Goal: Task Accomplishment & Management: Use online tool/utility

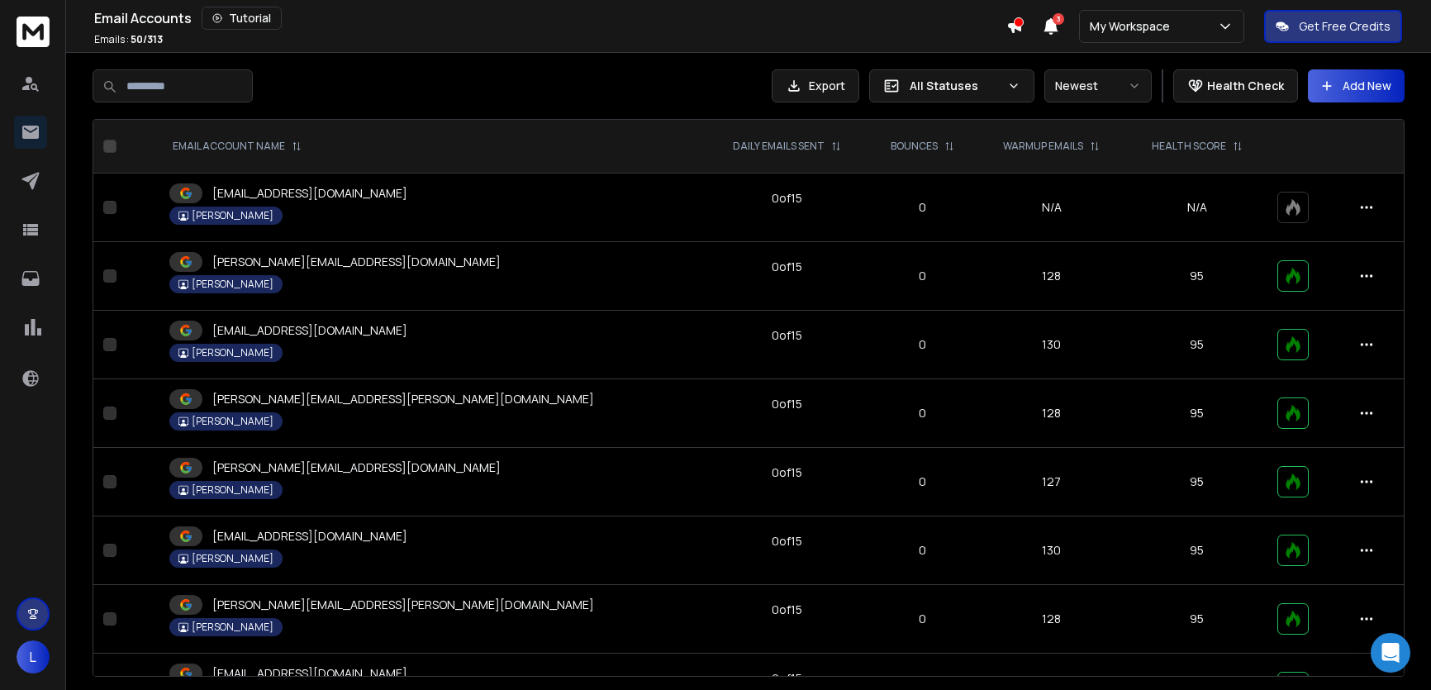
click at [1169, 16] on button "My Workspace" at bounding box center [1161, 26] width 165 height 33
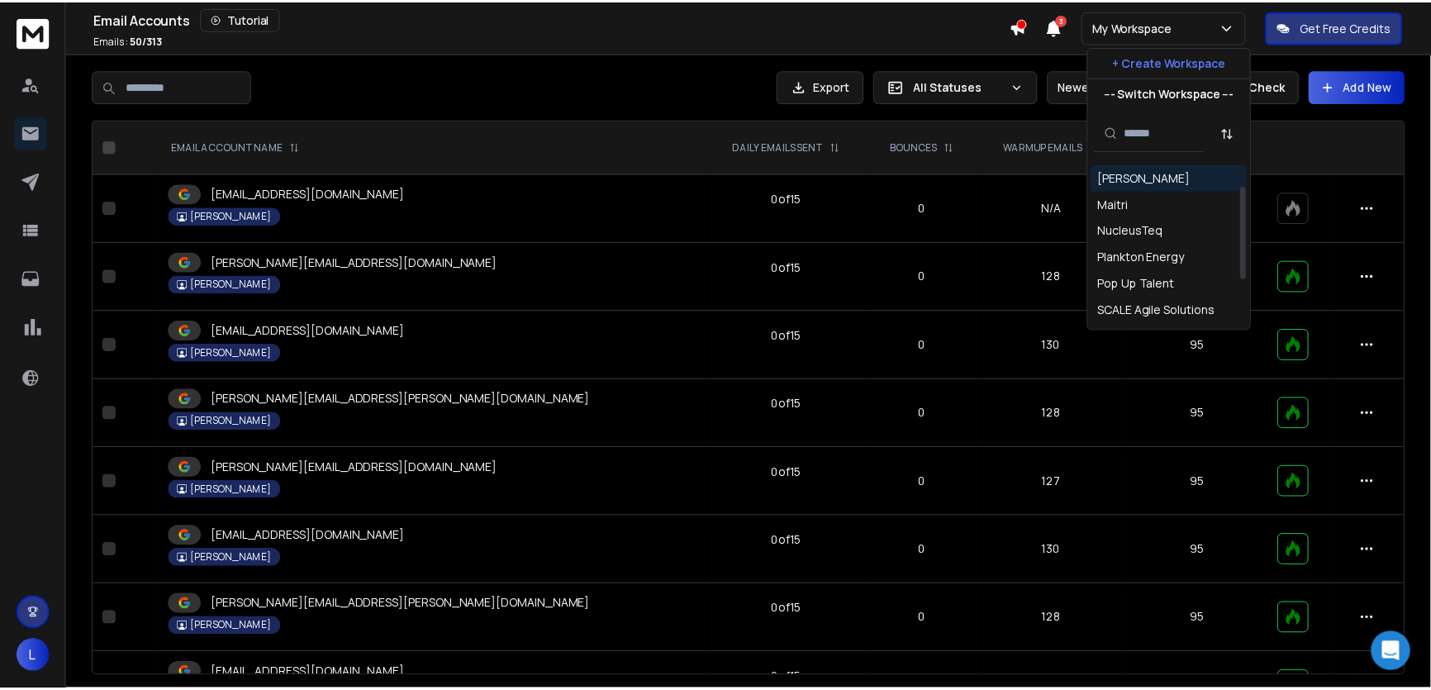
scroll to position [125, 0]
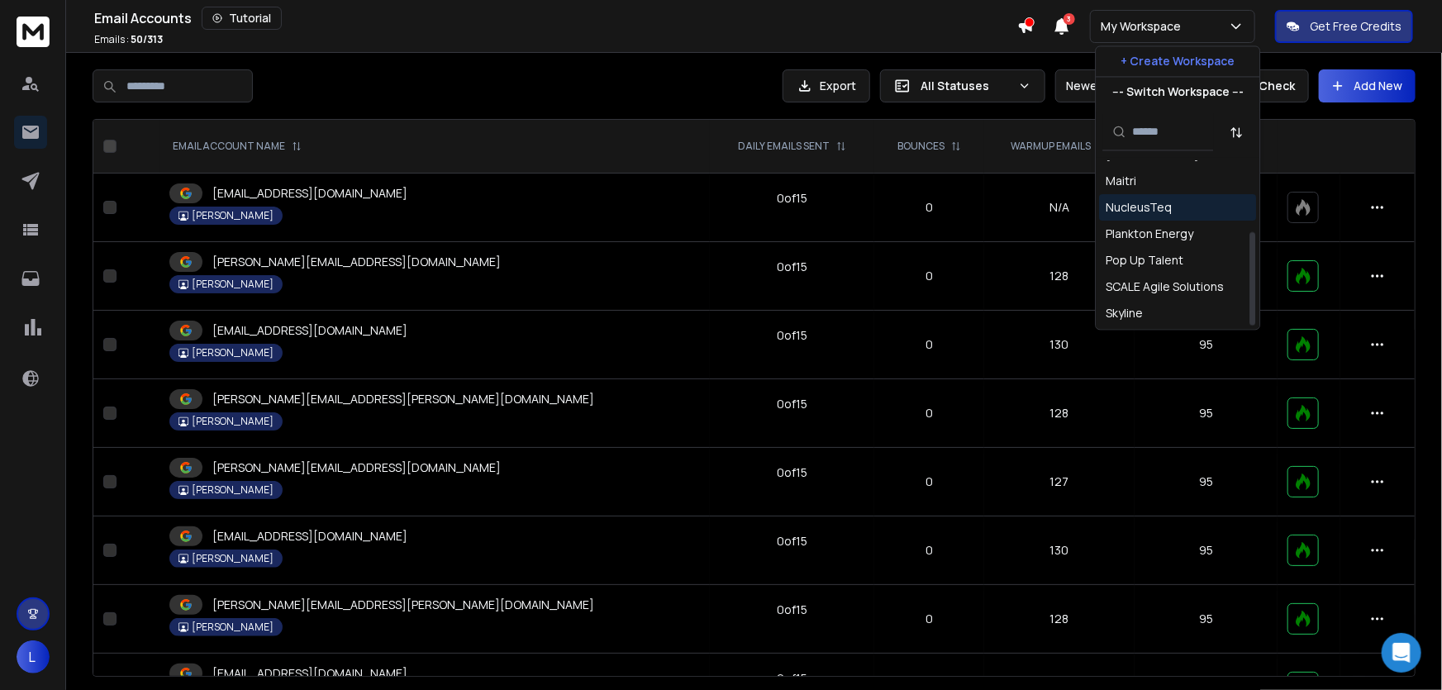
click at [1157, 199] on div "NucleusTeq" at bounding box center [1138, 207] width 66 height 17
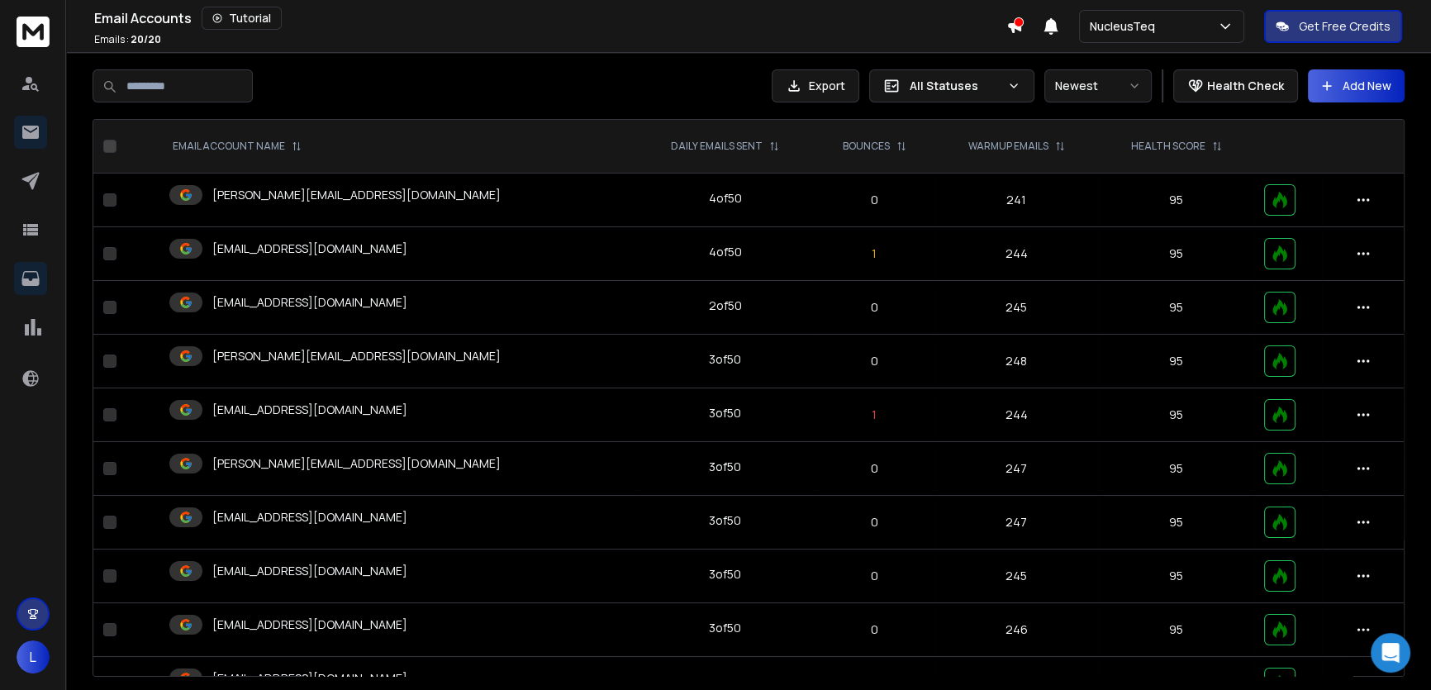
click at [45, 276] on link at bounding box center [30, 278] width 33 height 33
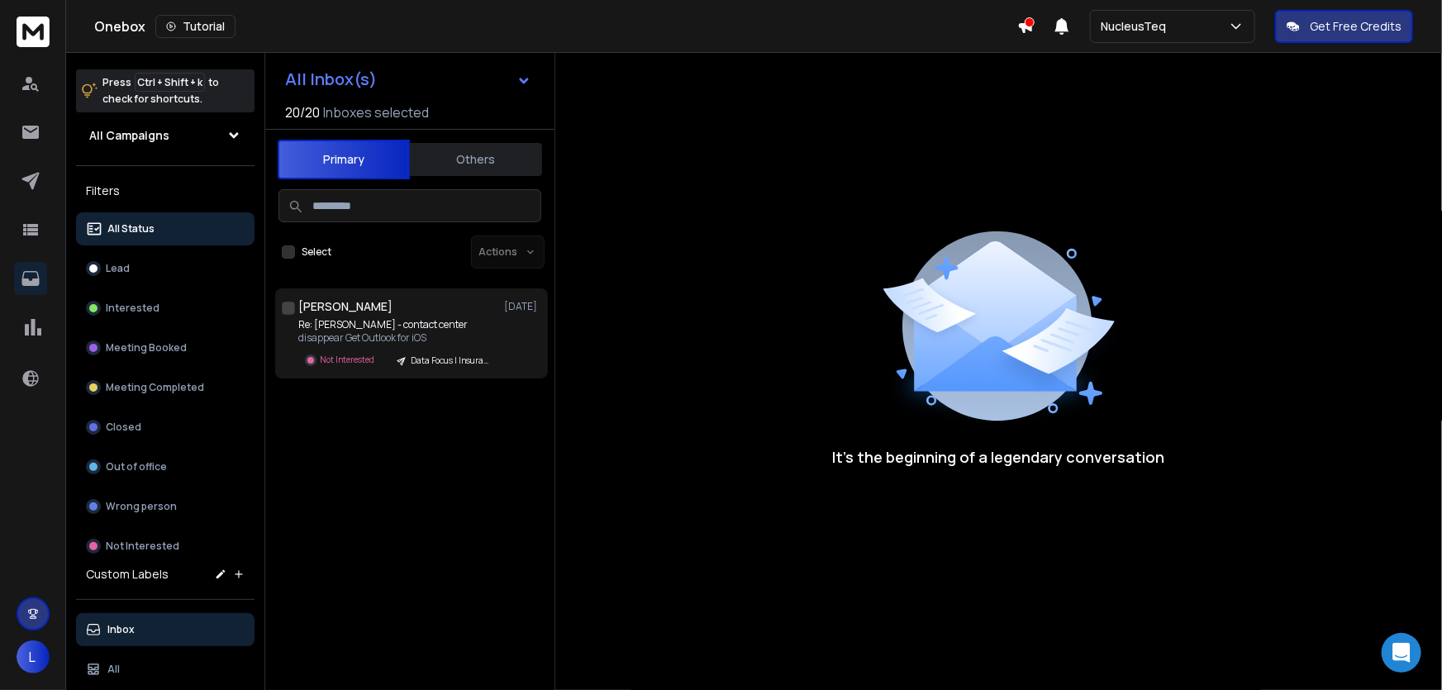
click at [504, 307] on p "09 Oct" at bounding box center [522, 306] width 37 height 13
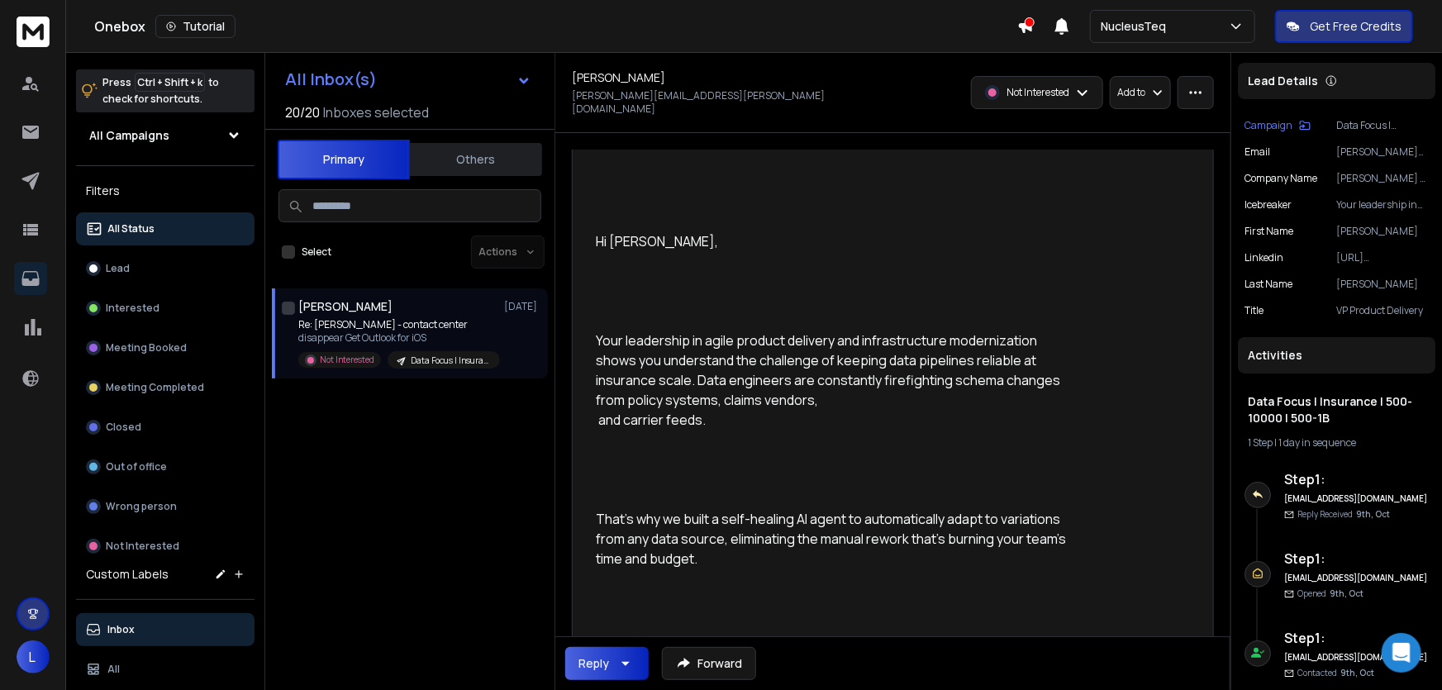
scroll to position [450, 0]
